Goal: Task Accomplishment & Management: Use online tool/utility

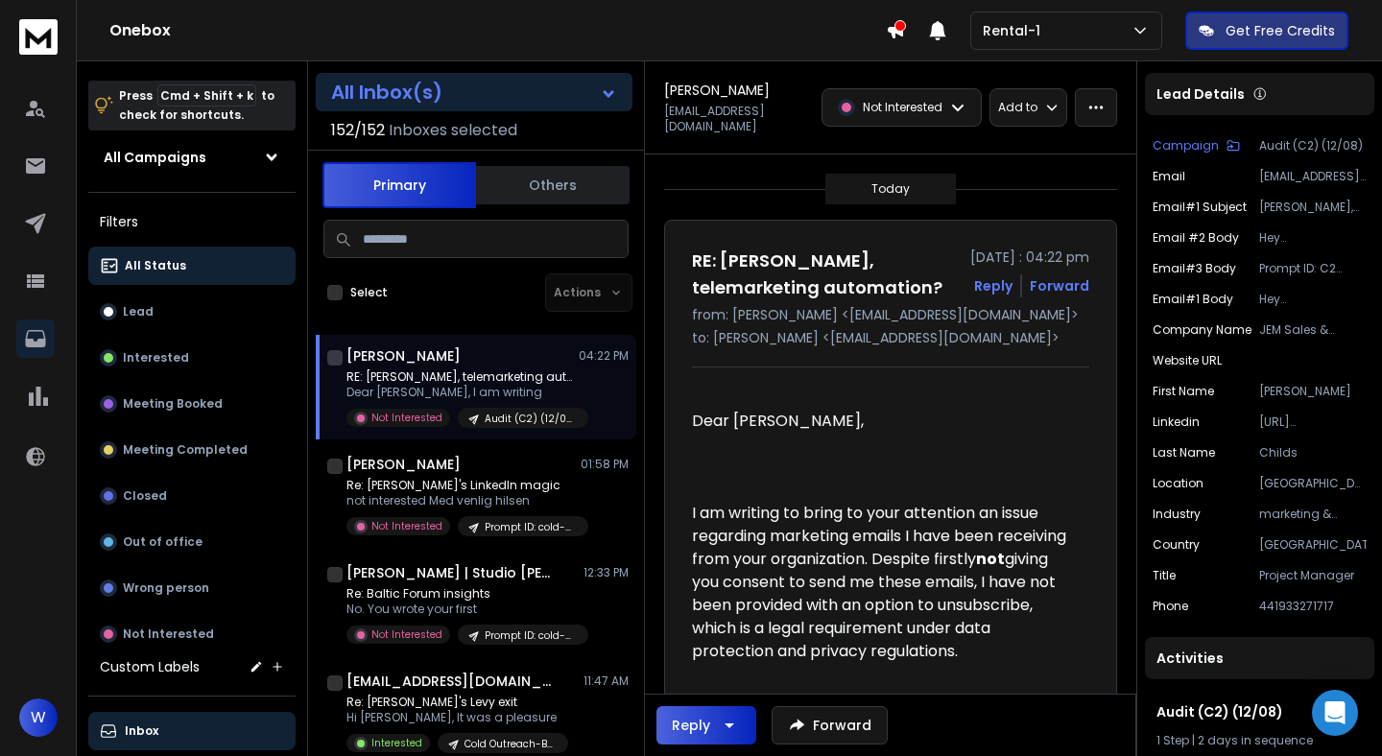
scroll to position [2419, 0]
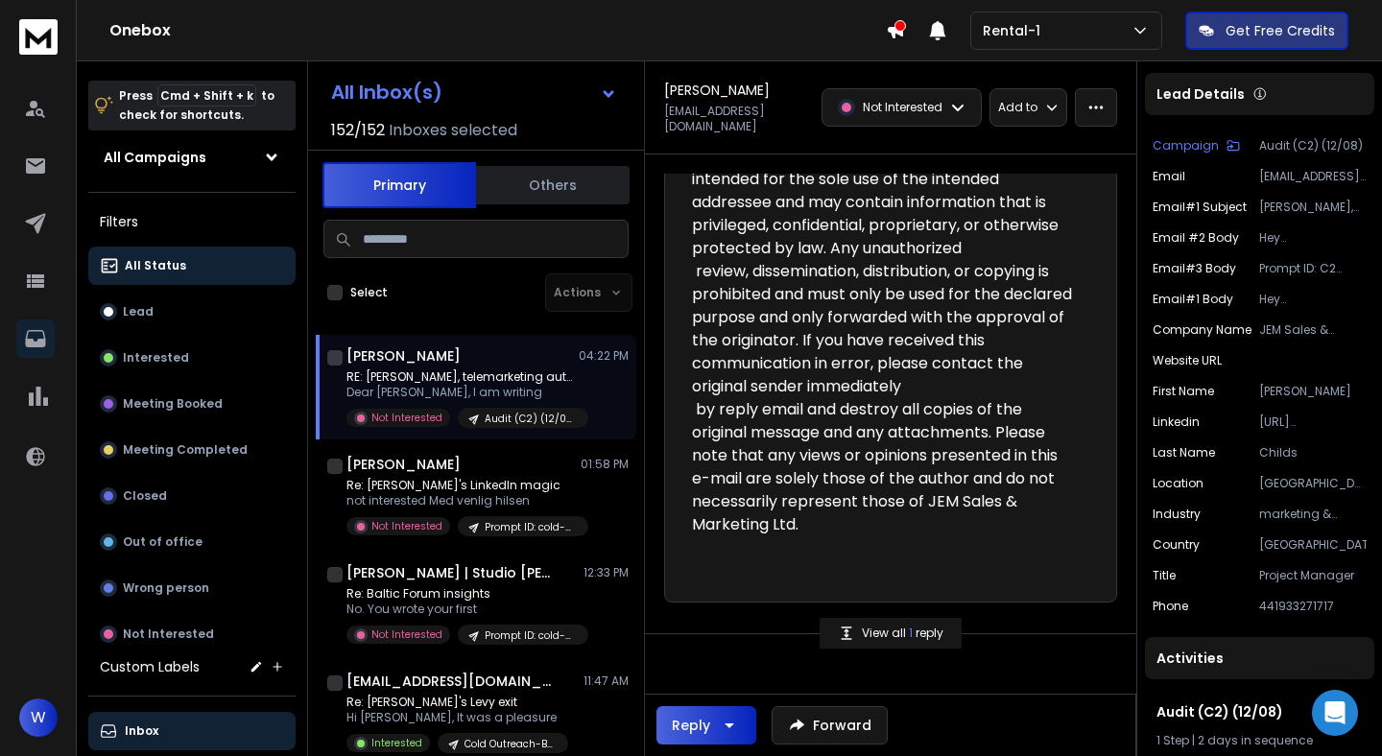
click at [884, 43] on div "Onebox Rental-1 Get Free Credits" at bounding box center [691, 30] width 1382 height 61
click at [894, 41] on div "Rental-1 Get Free Credits" at bounding box center [1117, 31] width 462 height 38
click at [894, 35] on icon at bounding box center [894, 30] width 15 height 15
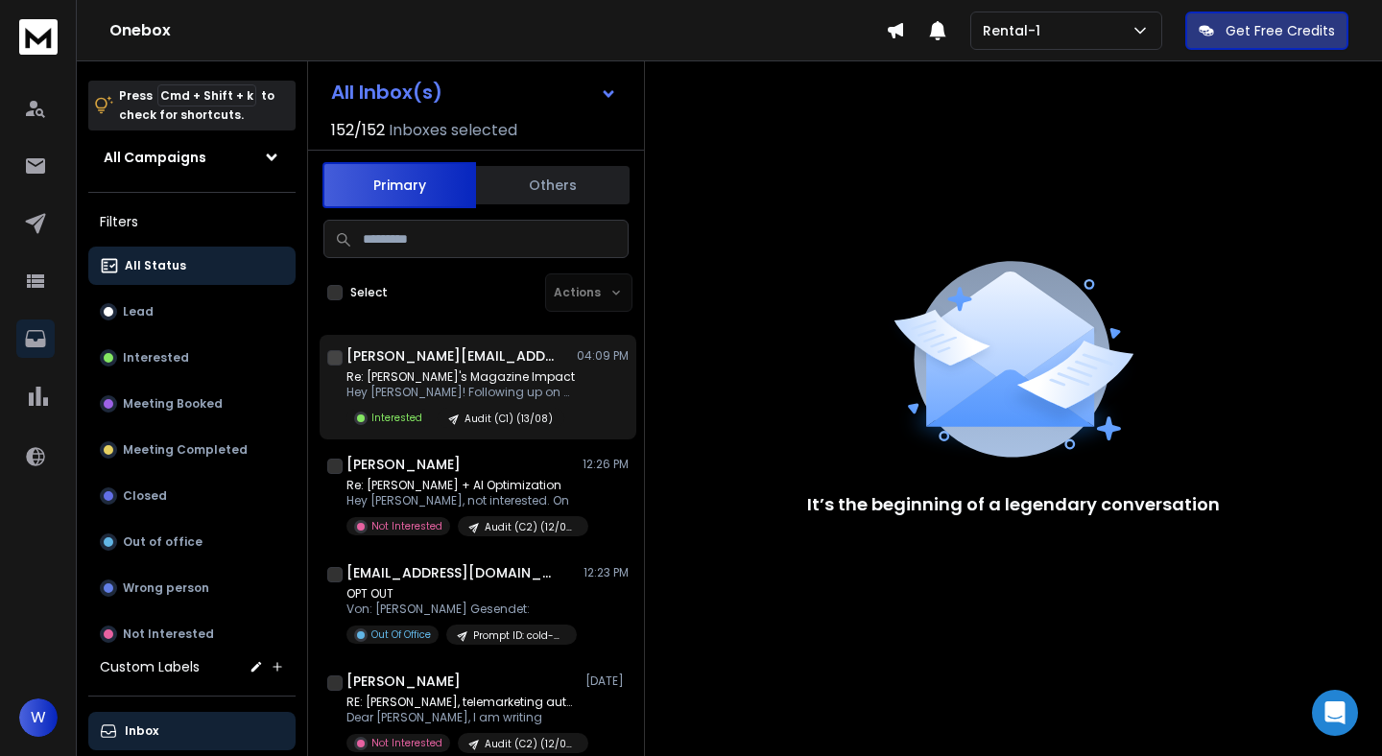
scroll to position [81, 0]
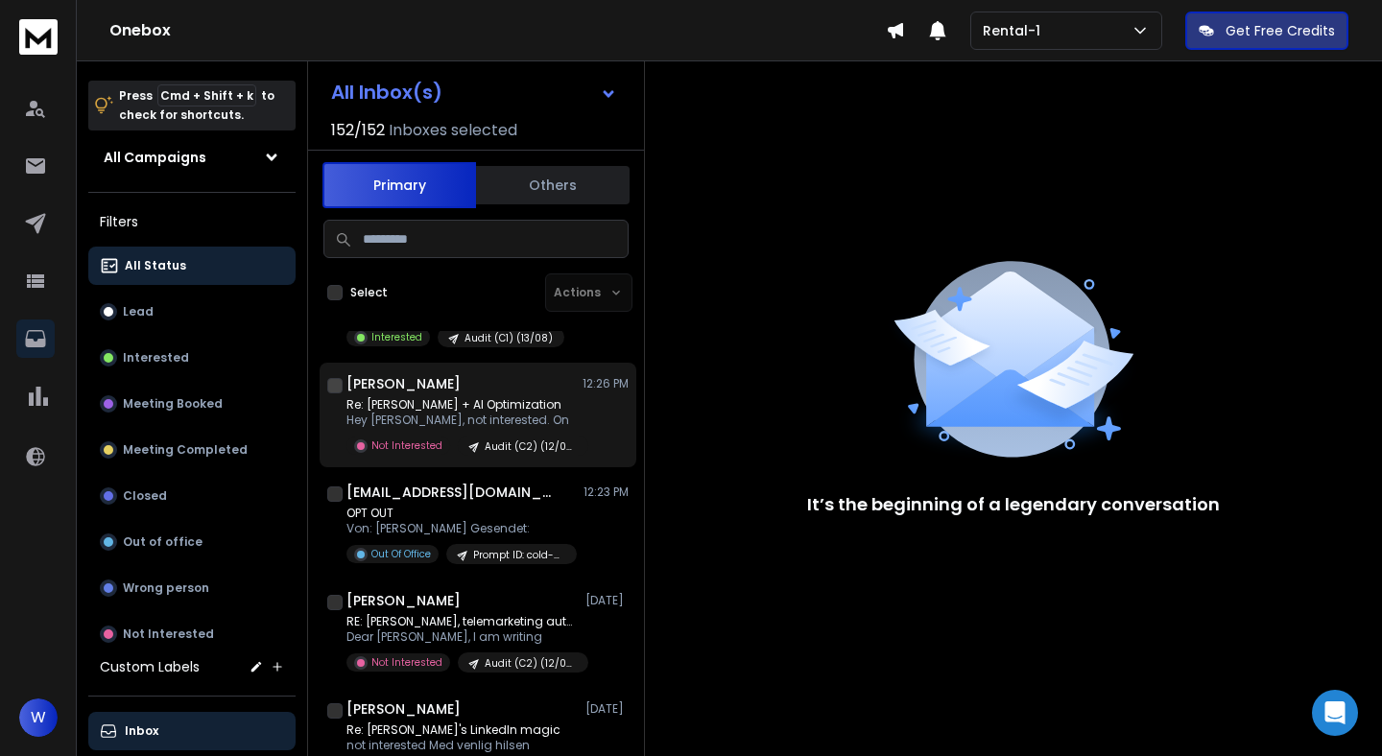
click at [509, 390] on div "[PERSON_NAME] 12:26 PM" at bounding box center [487, 383] width 282 height 19
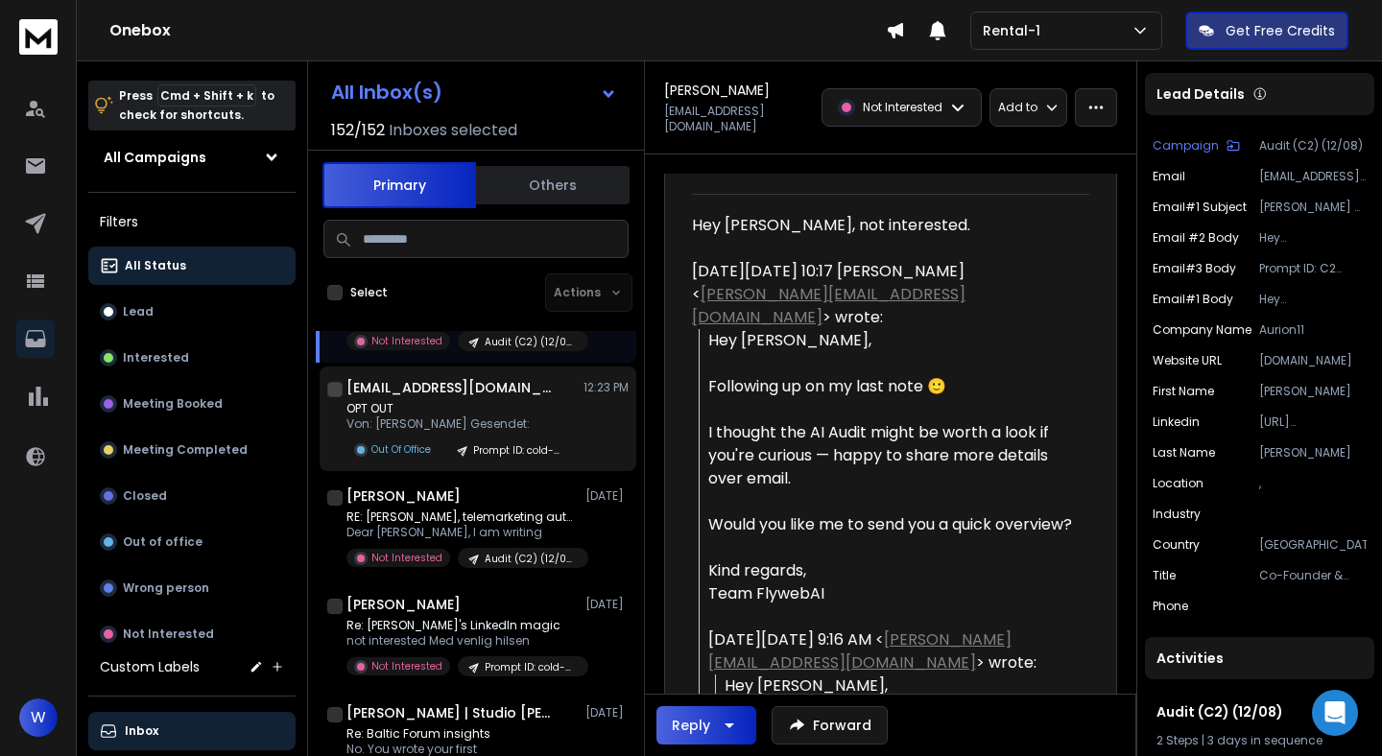
scroll to position [186, 0]
click at [508, 416] on p "Von: [PERSON_NAME] Gesendet:" at bounding box center [461, 422] width 230 height 15
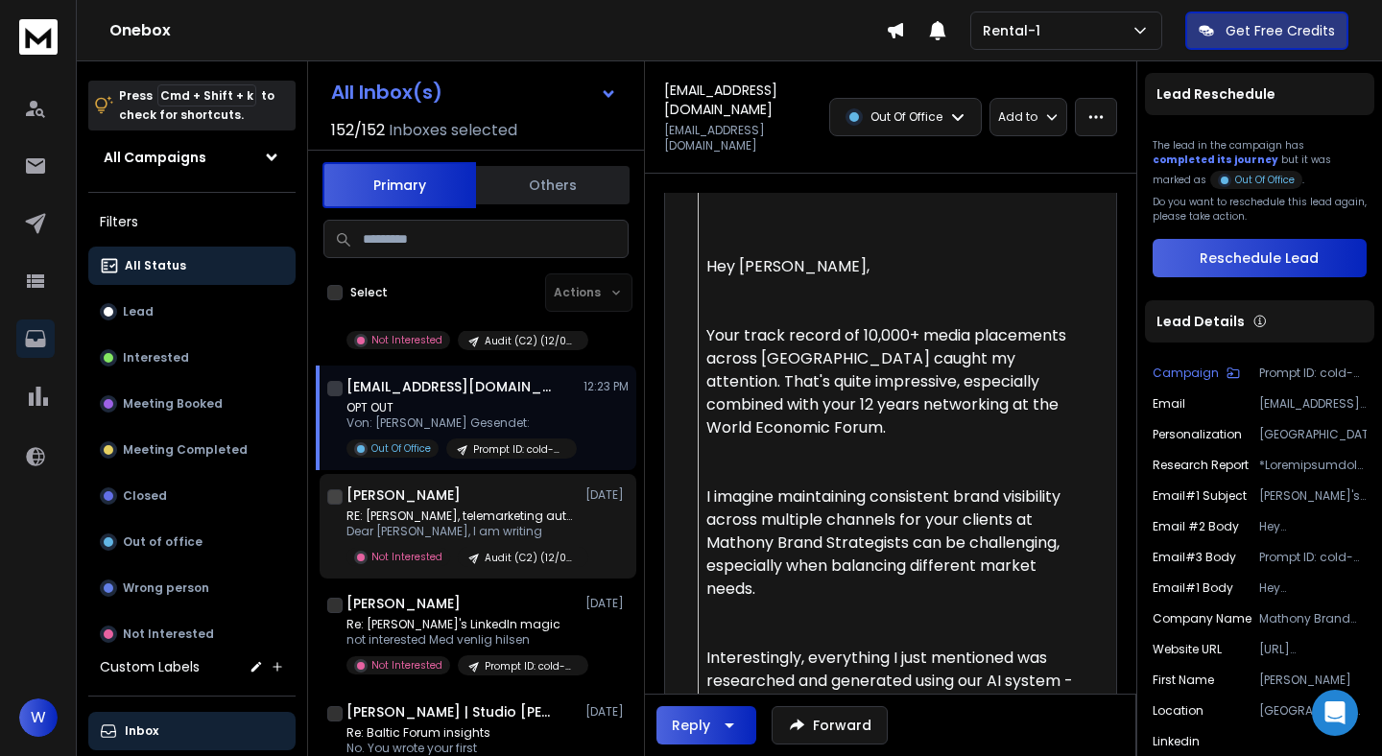
scroll to position [288, 0]
